Goal: Information Seeking & Learning: Check status

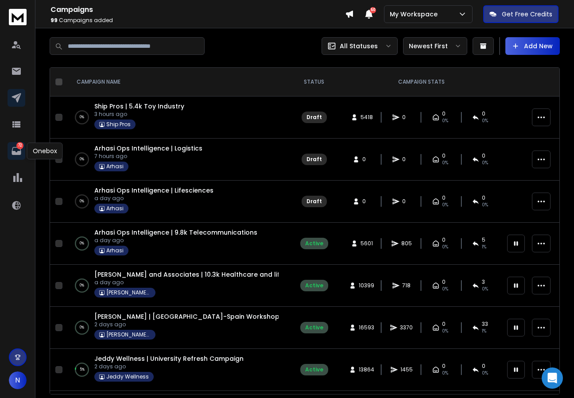
click at [18, 156] on icon at bounding box center [16, 151] width 11 height 11
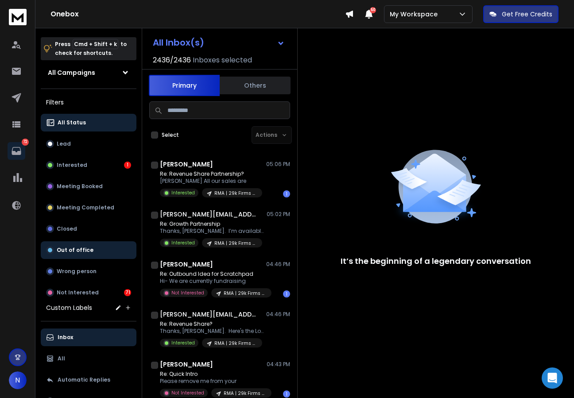
click at [78, 250] on p "Out of office" at bounding box center [75, 250] width 37 height 7
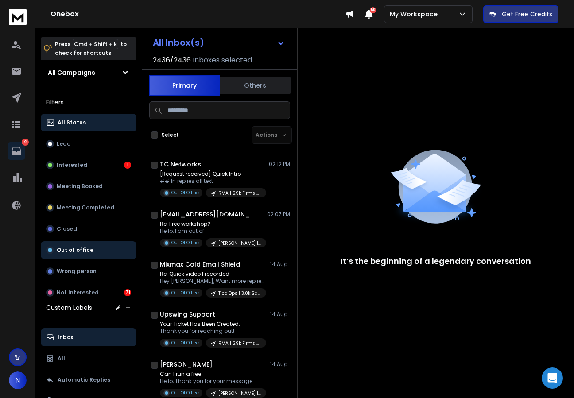
click at [78, 121] on p "All Status" at bounding box center [72, 122] width 28 height 7
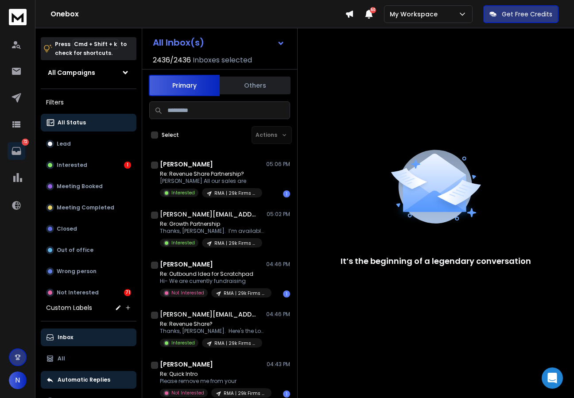
click at [92, 379] on p "Automatic Replies" at bounding box center [84, 380] width 53 height 7
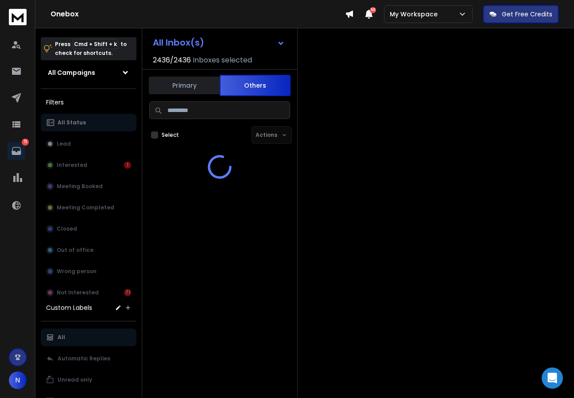
click at [274, 81] on button "Others" at bounding box center [255, 85] width 71 height 21
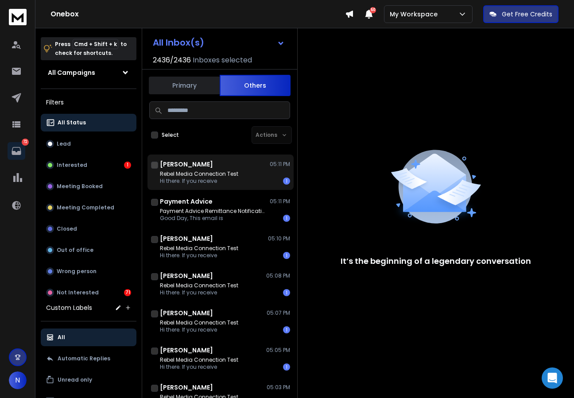
click at [236, 156] on div "[PERSON_NAME] 05:11 PM Rebel Media Connection Test Hi there. If you receive 1" at bounding box center [221, 172] width 146 height 35
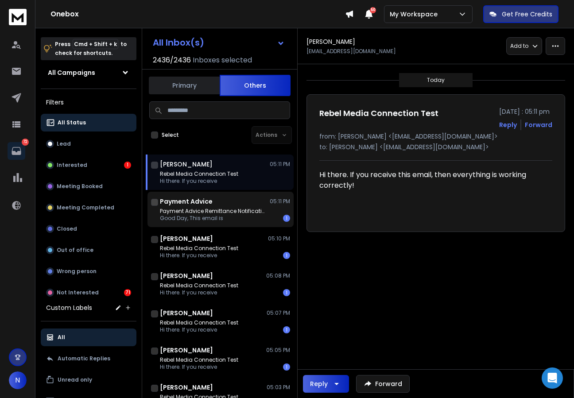
click at [236, 212] on p "Payment Advice Remittance Notification [DATE]" at bounding box center [213, 211] width 106 height 7
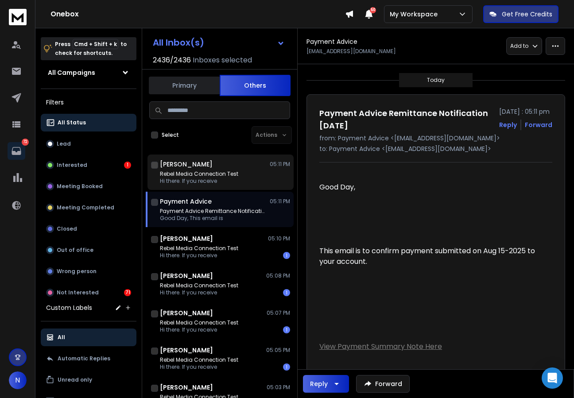
click at [243, 166] on div "[PERSON_NAME] 05:11 PM" at bounding box center [225, 164] width 130 height 9
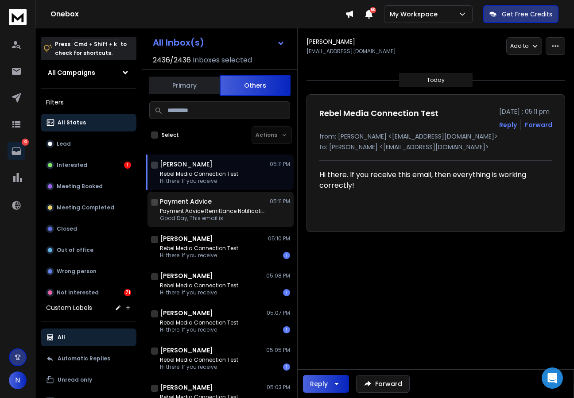
click at [254, 224] on div "Payment Advice 05:11 PM Payment Advice Remittance Notification [DATE] Good Day,…" at bounding box center [221, 209] width 146 height 35
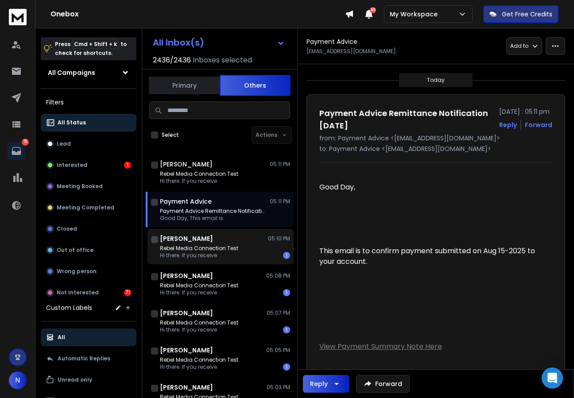
click at [247, 259] on div "Rebel Media Connection Test Hi there. If you receive 1" at bounding box center [225, 252] width 130 height 14
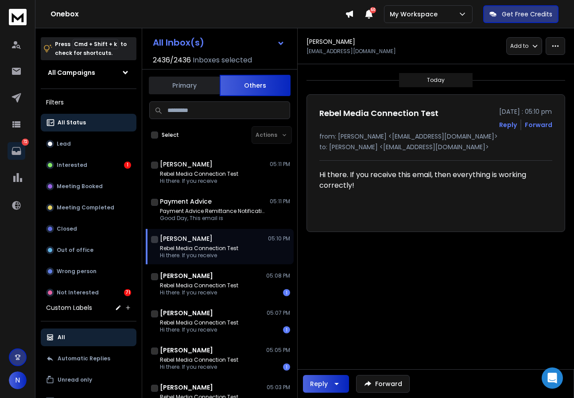
click at [368, 185] on div "Hi there. If you receive this email, then everything is working correctly!" at bounding box center [436, 195] width 233 height 50
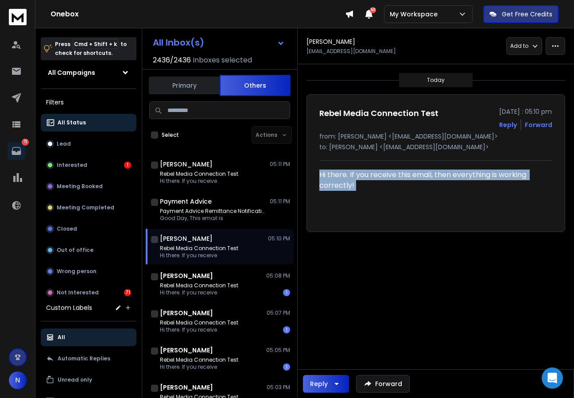
click at [368, 185] on div "Hi there. If you receive this email, then everything is working correctly!" at bounding box center [436, 195] width 233 height 50
click at [369, 185] on div "Hi there. If you receive this email, then everything is working correctly!" at bounding box center [436, 195] width 233 height 50
